Goal: Check status

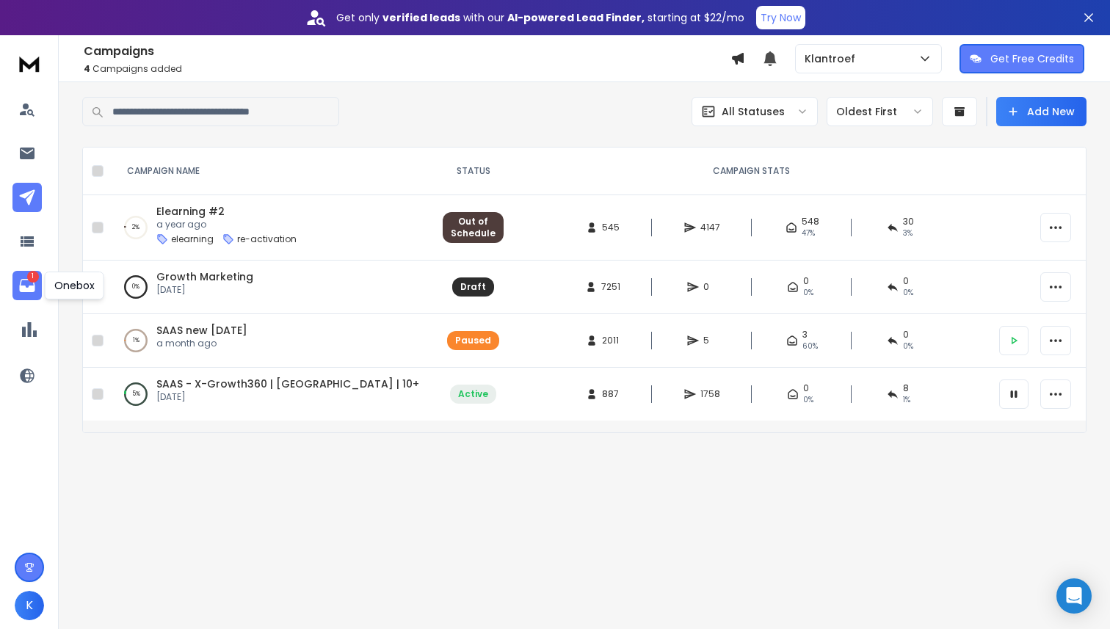
click at [27, 282] on icon at bounding box center [27, 286] width 18 height 18
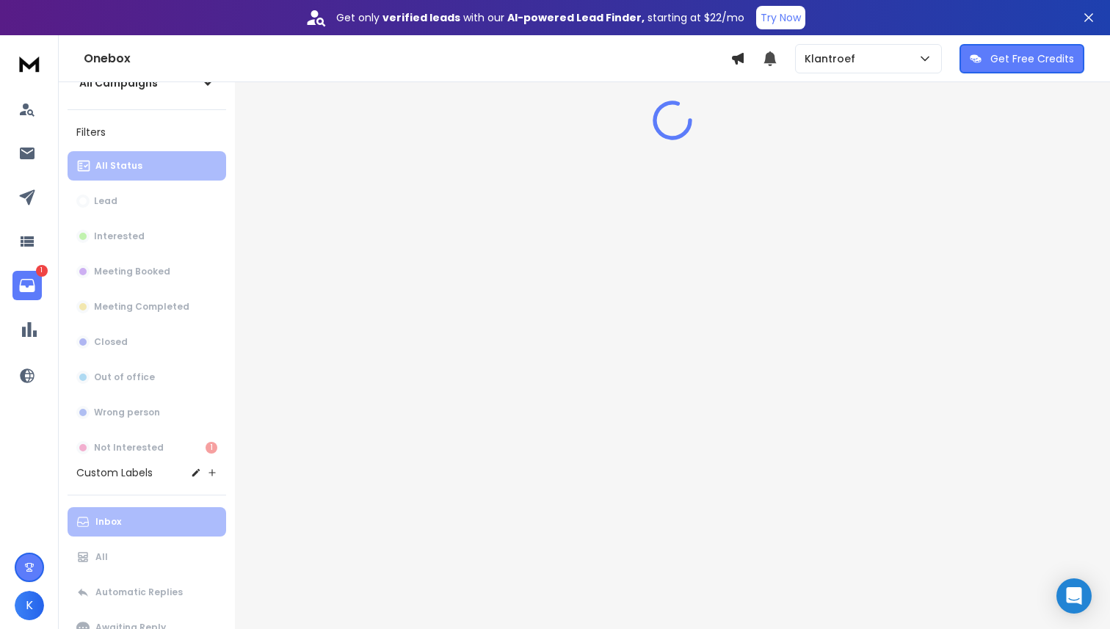
scroll to position [127, 0]
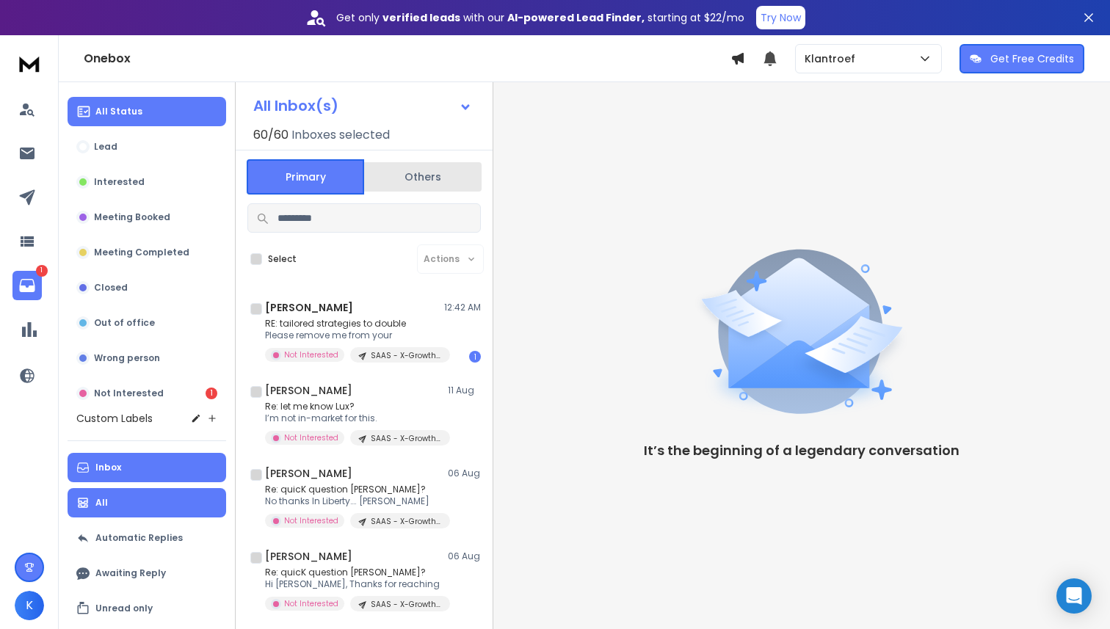
click at [131, 506] on button "All" at bounding box center [147, 502] width 159 height 29
click at [345, 353] on div "Not Interested SAAS - X-Growth360 | US | 10+" at bounding box center [357, 354] width 185 height 15
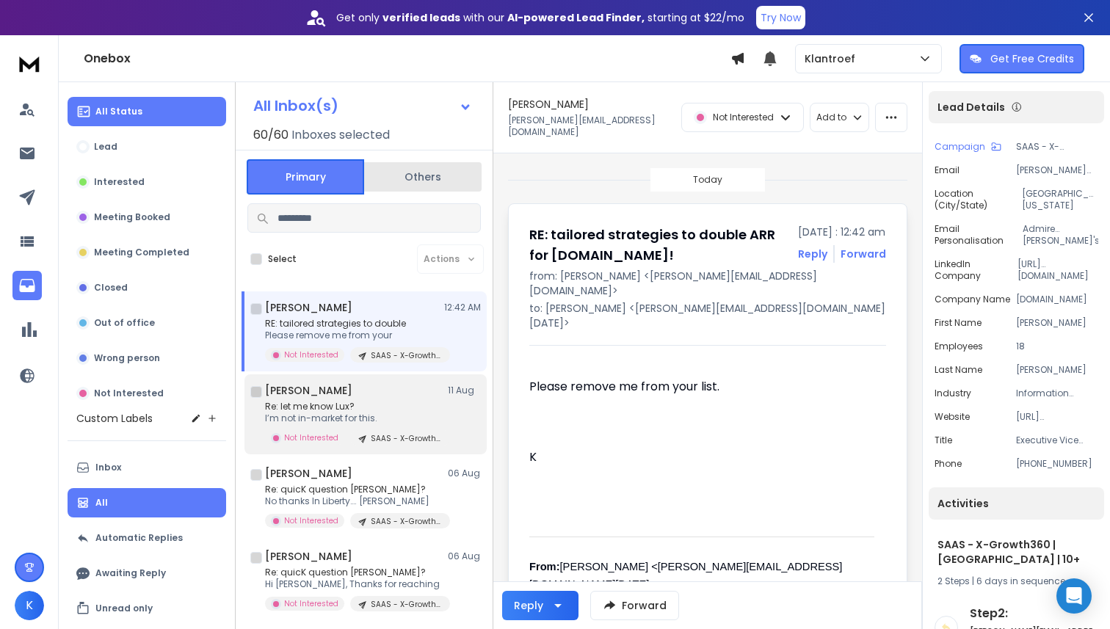
click at [345, 394] on div "Lux Narayan 11 Aug" at bounding box center [373, 390] width 216 height 15
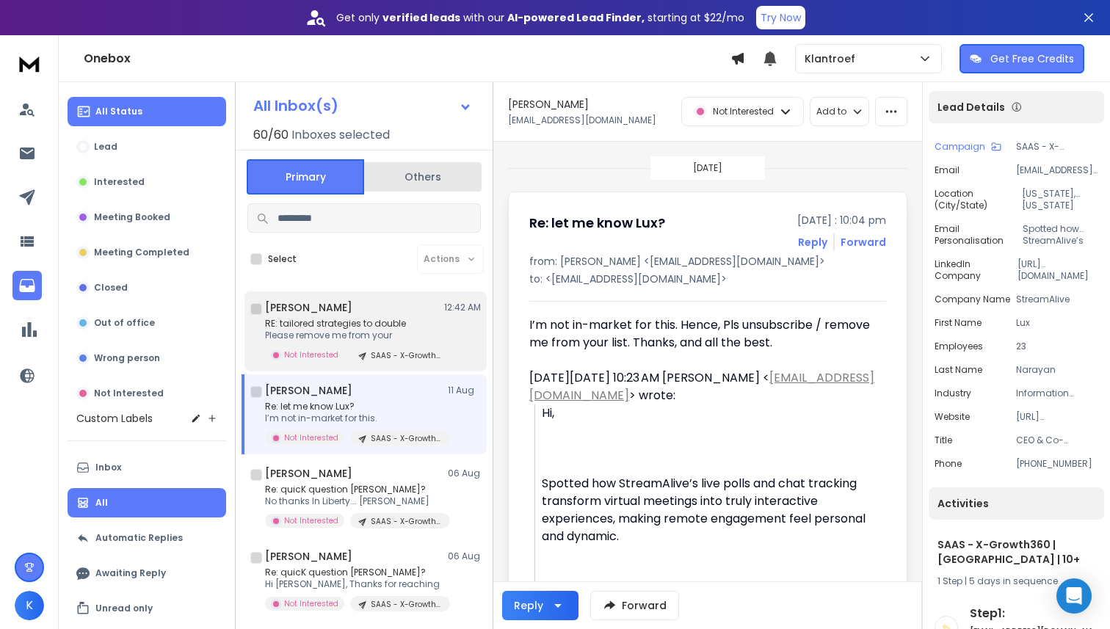
click at [344, 308] on div "Kirsten Lemke 12:42 AM" at bounding box center [373, 307] width 216 height 15
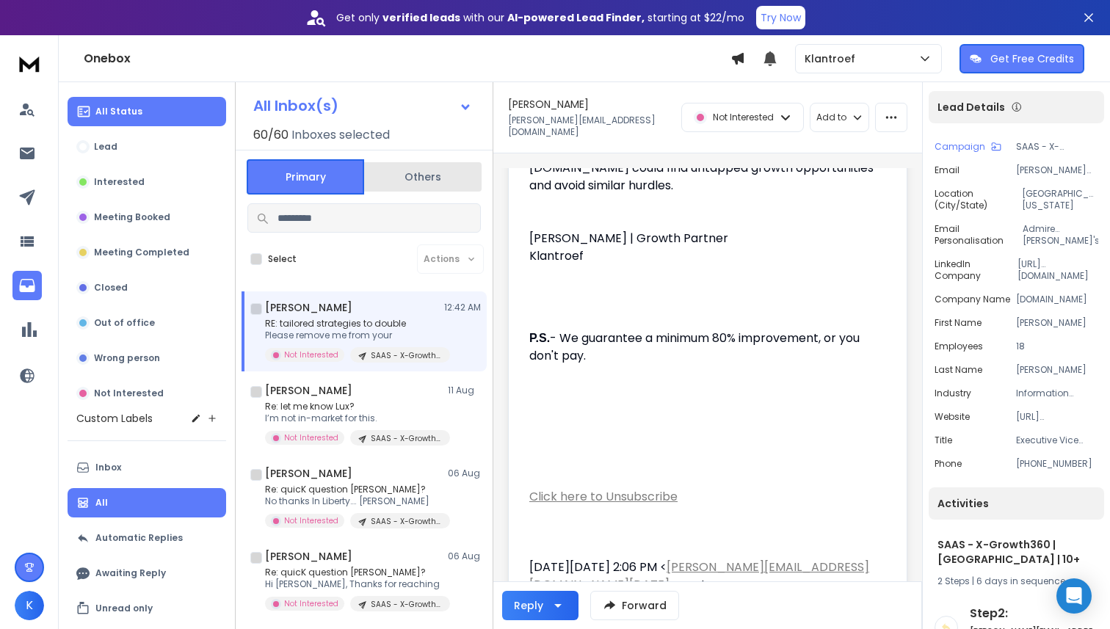
scroll to position [1538, 0]
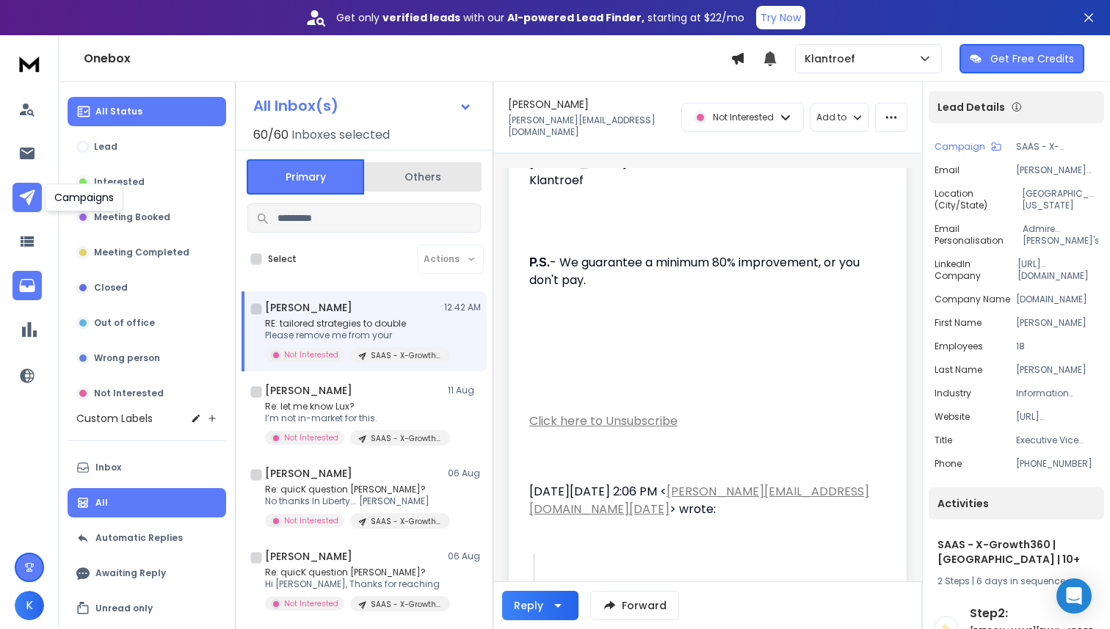
click at [22, 206] on icon at bounding box center [27, 198] width 18 height 18
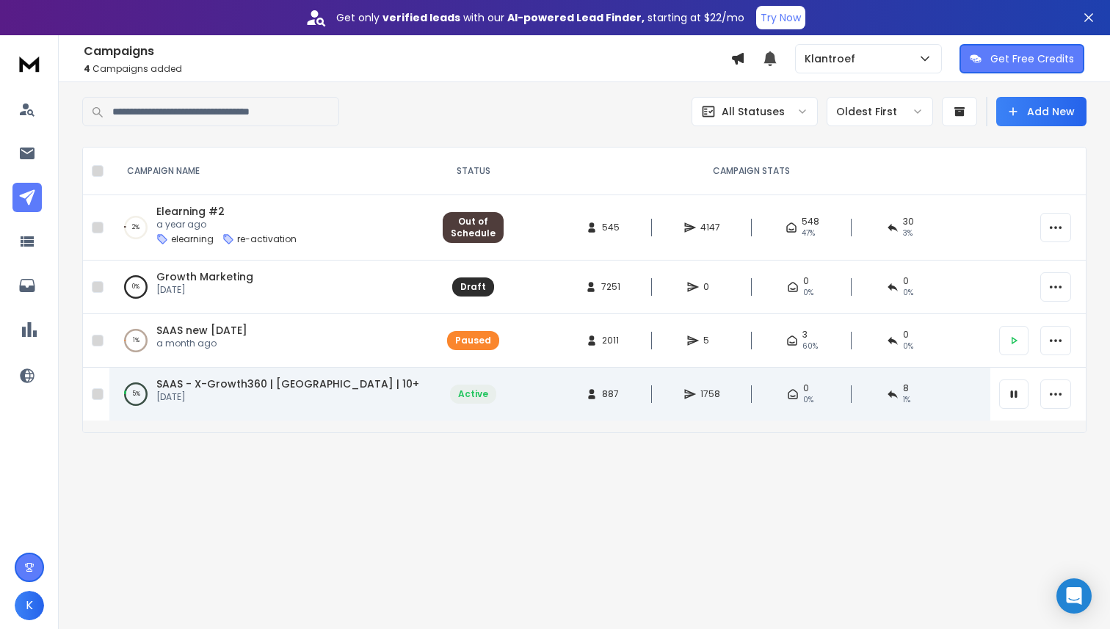
click at [679, 408] on td "887 1758 0 0% 8 1 %" at bounding box center [752, 395] width 478 height 54
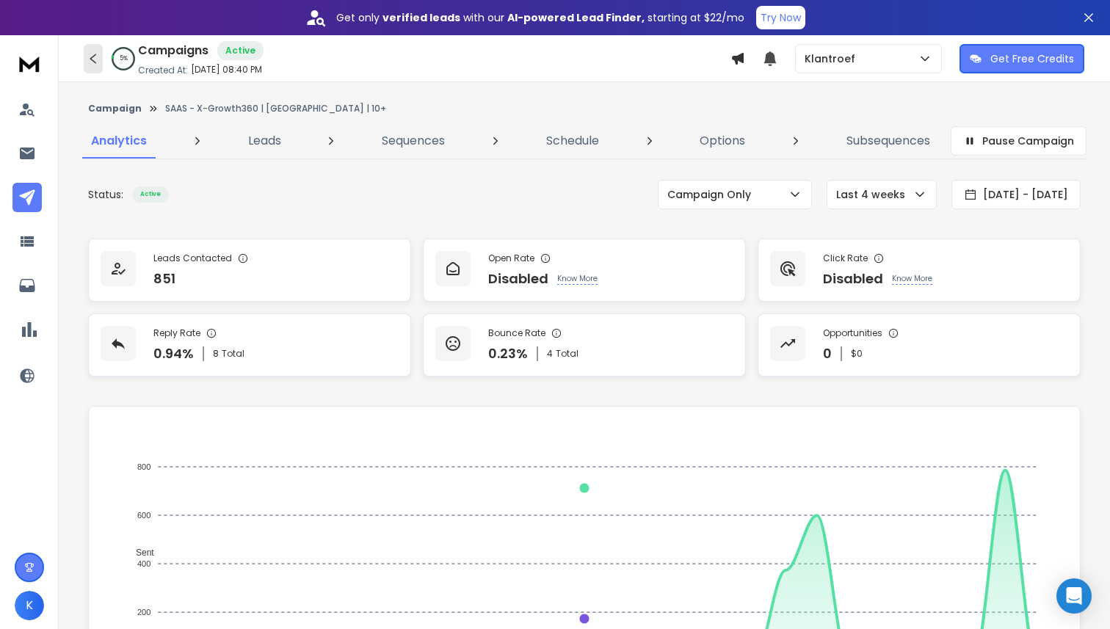
click at [90, 62] on icon at bounding box center [93, 58] width 13 height 13
